Goal: Check status: Check status

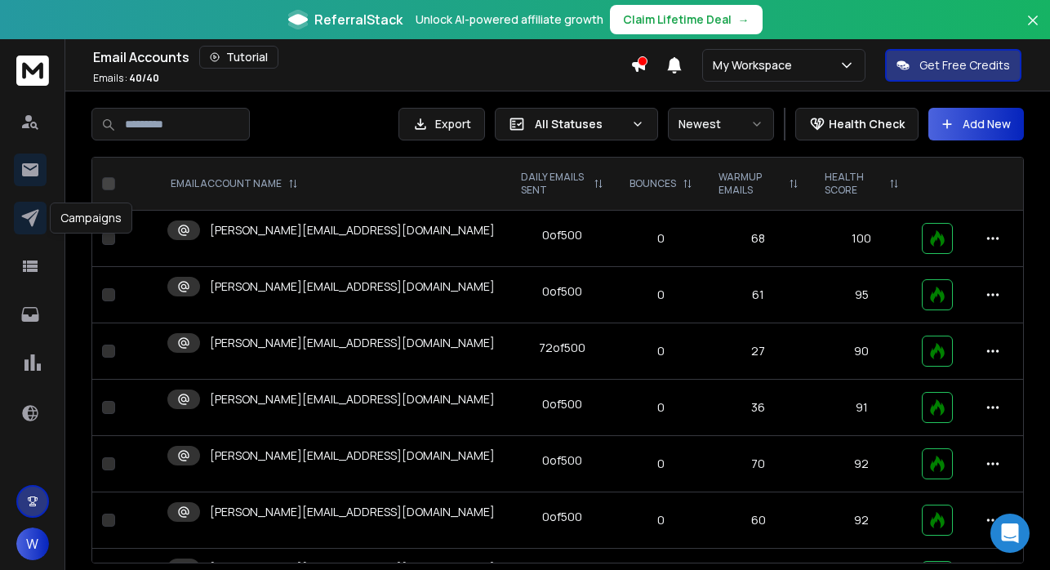
click at [28, 218] on icon at bounding box center [29, 218] width 17 height 17
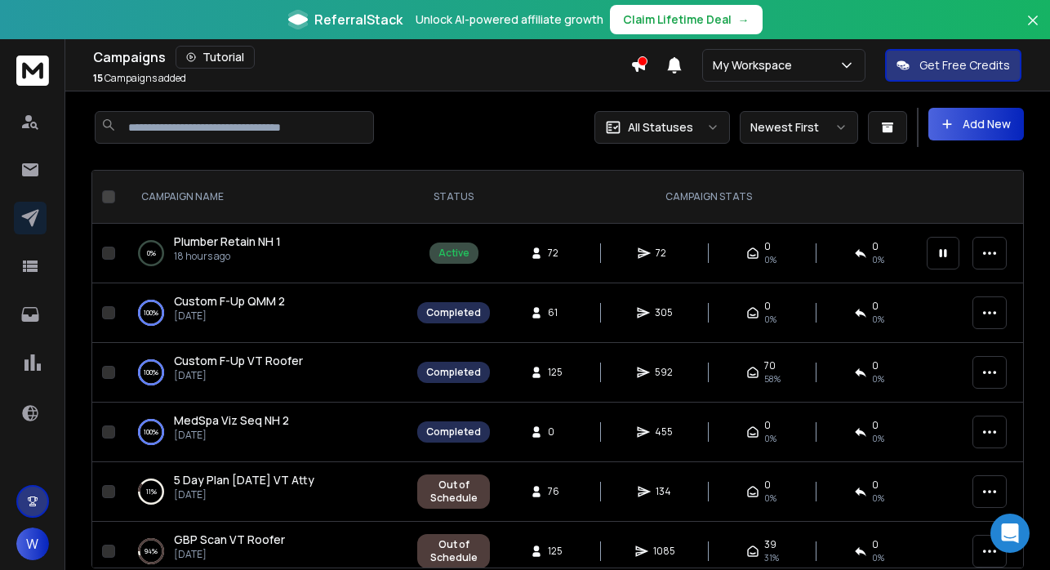
click at [229, 240] on span "Plumber Retain NH 1" at bounding box center [227, 242] width 107 height 16
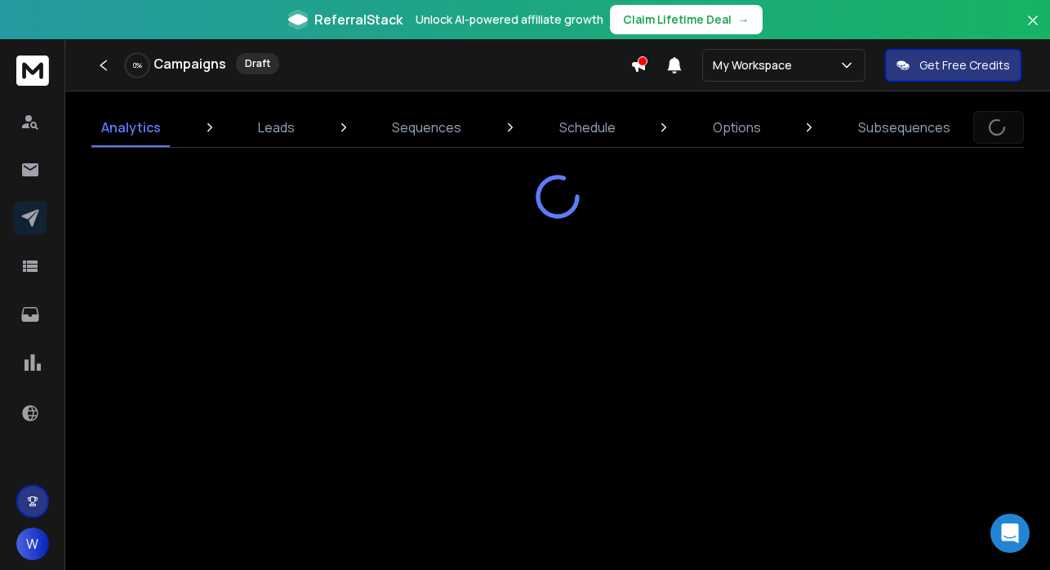
click at [146, 125] on div "Analytics Leads Sequences Schedule Options Subsequences" at bounding box center [557, 128] width 932 height 40
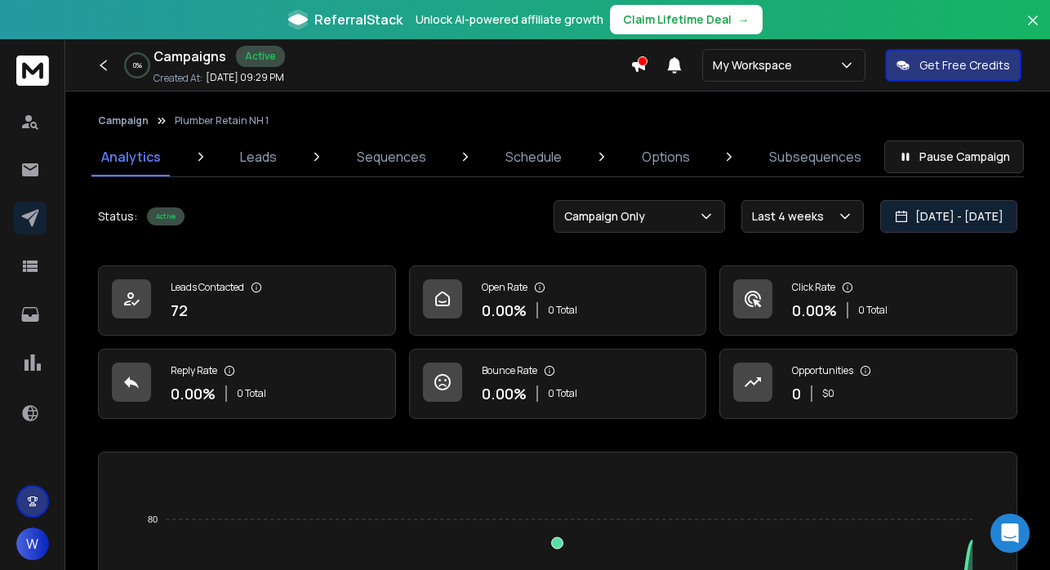
click at [975, 218] on button "[DATE] - [DATE]" at bounding box center [948, 216] width 137 height 33
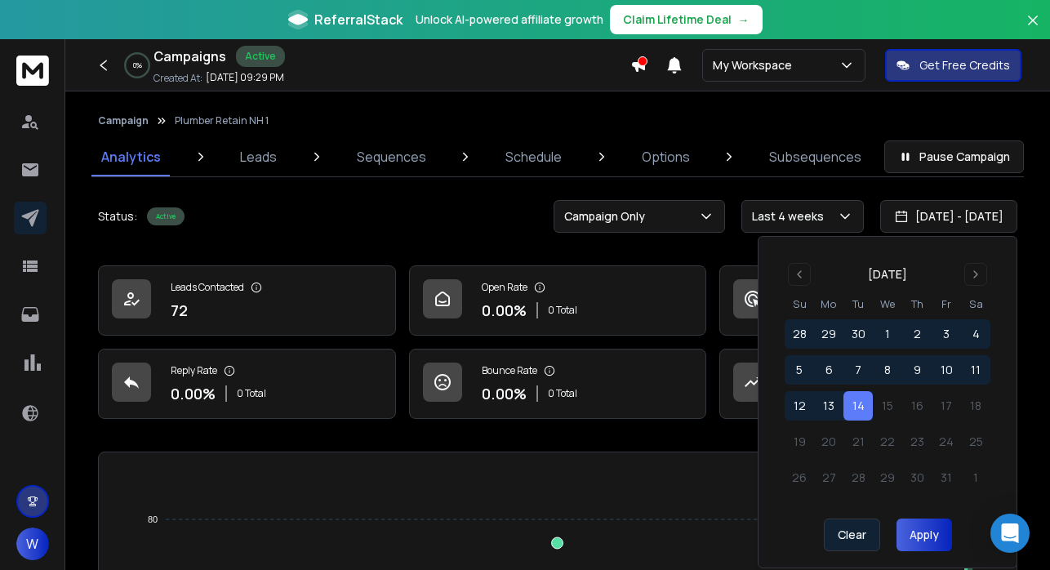
click at [846, 536] on button "Clear" at bounding box center [852, 534] width 56 height 33
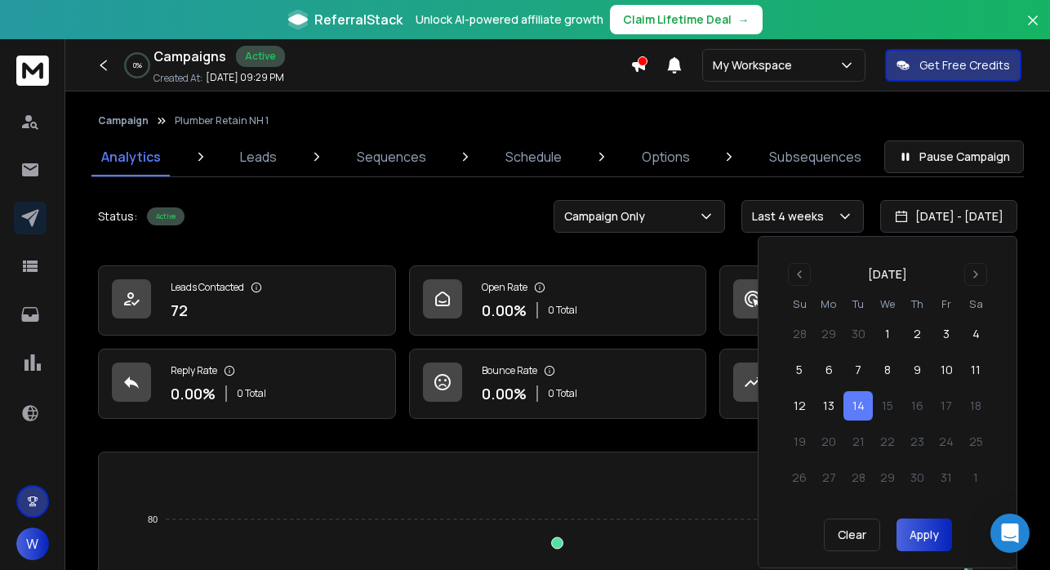
click at [860, 405] on button "14" at bounding box center [857, 405] width 29 height 29
click at [831, 410] on button "13" at bounding box center [828, 405] width 29 height 29
click at [924, 536] on button "Apply" at bounding box center [924, 534] width 56 height 33
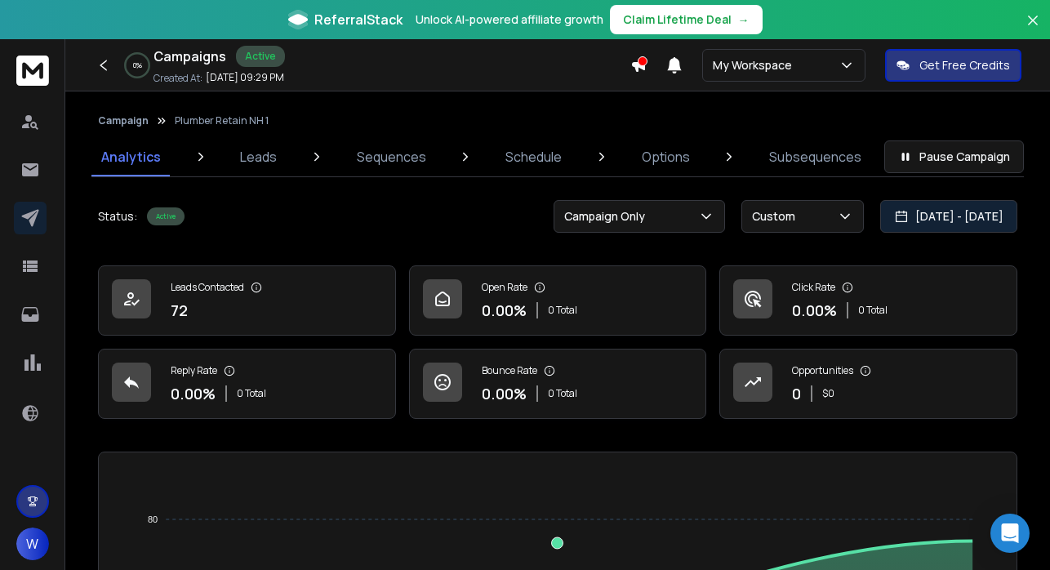
click at [919, 214] on button "[DATE] - [DATE]" at bounding box center [948, 216] width 137 height 33
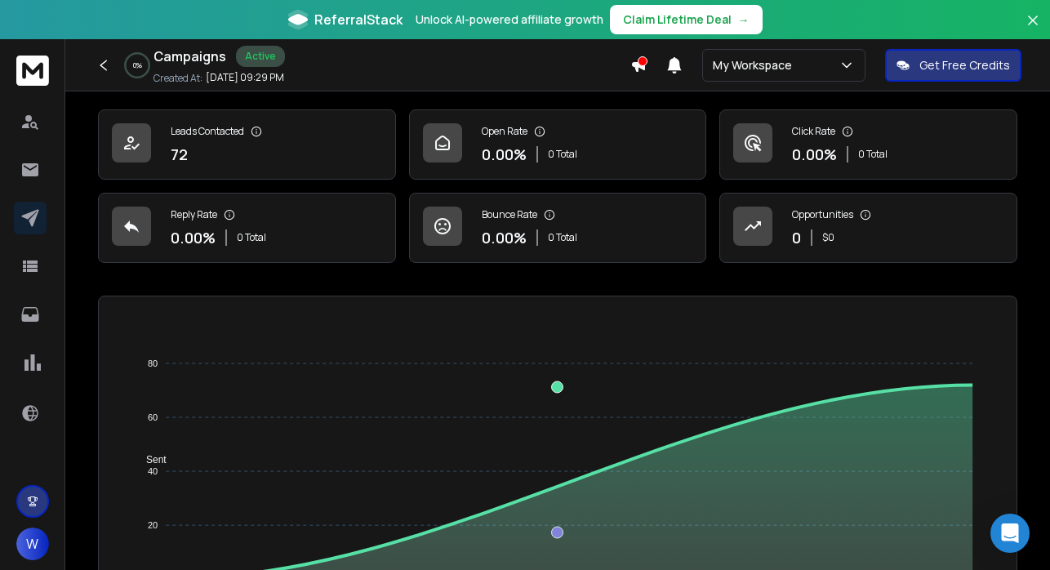
scroll to position [489, 0]
